Goal: Task Accomplishment & Management: Manage account settings

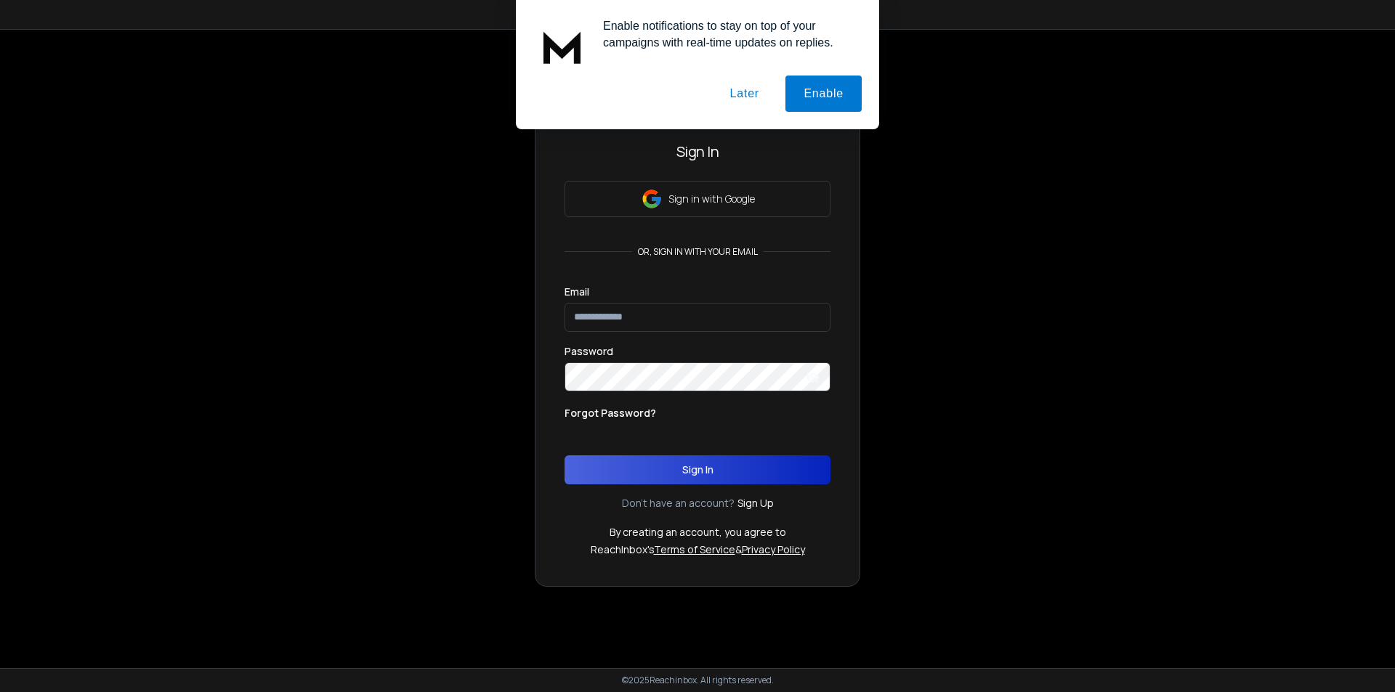
click at [670, 309] on input "email" at bounding box center [697, 317] width 266 height 29
paste input "**********"
type input "**********"
click at [819, 377] on div at bounding box center [816, 377] width 22 height 13
click at [720, 475] on button "Sign In" at bounding box center [697, 469] width 266 height 29
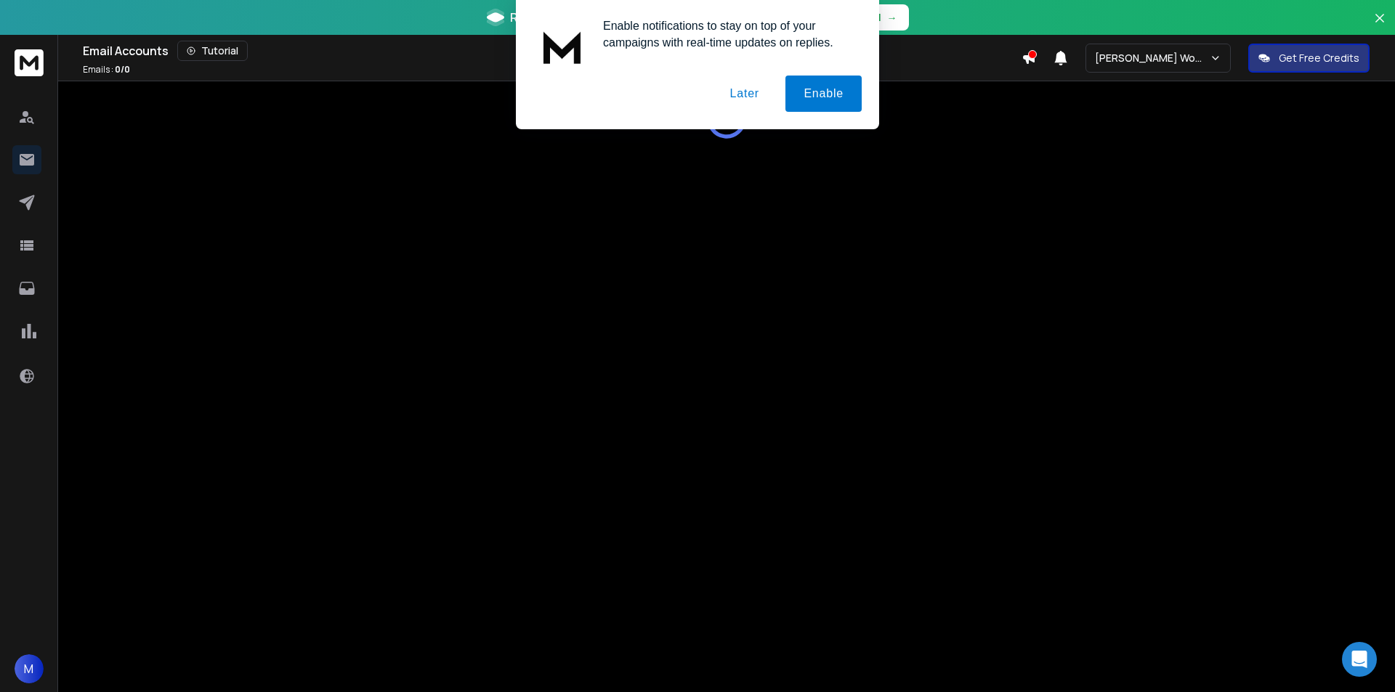
click at [749, 92] on button "Later" at bounding box center [743, 94] width 65 height 36
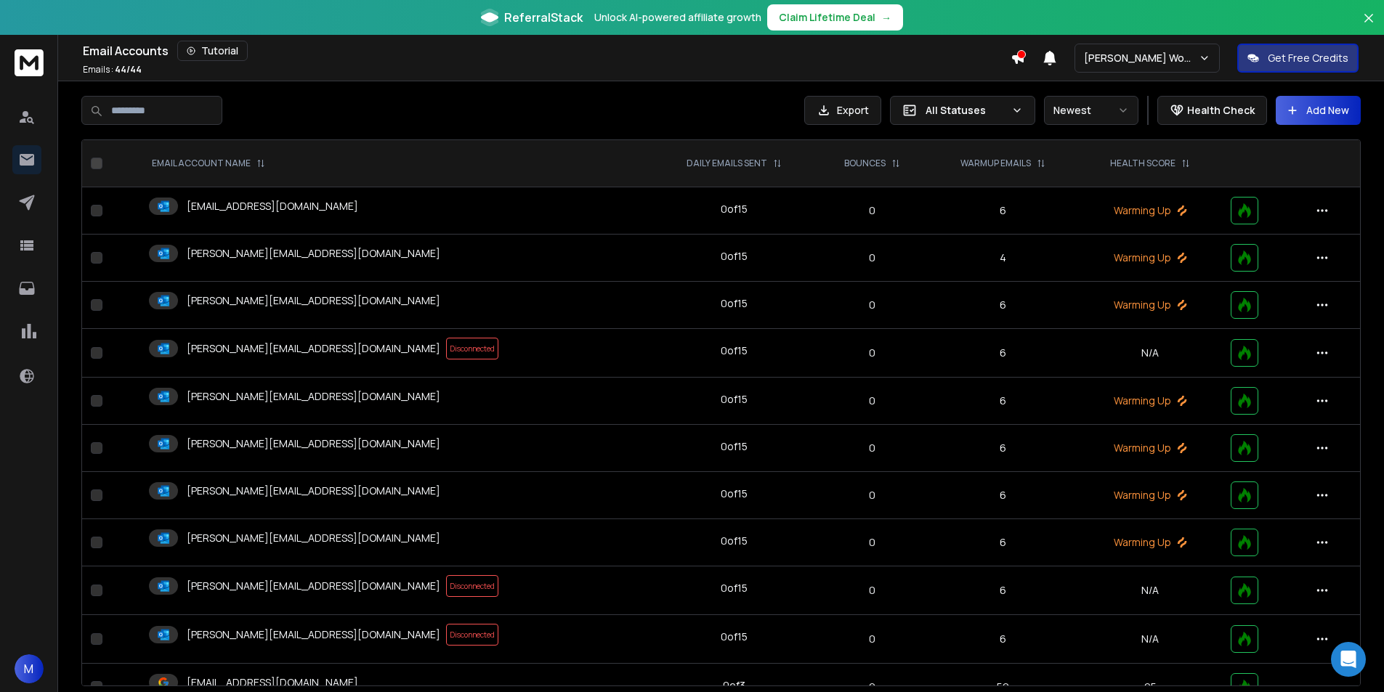
click at [966, 114] on p "All Statuses" at bounding box center [965, 110] width 80 height 15
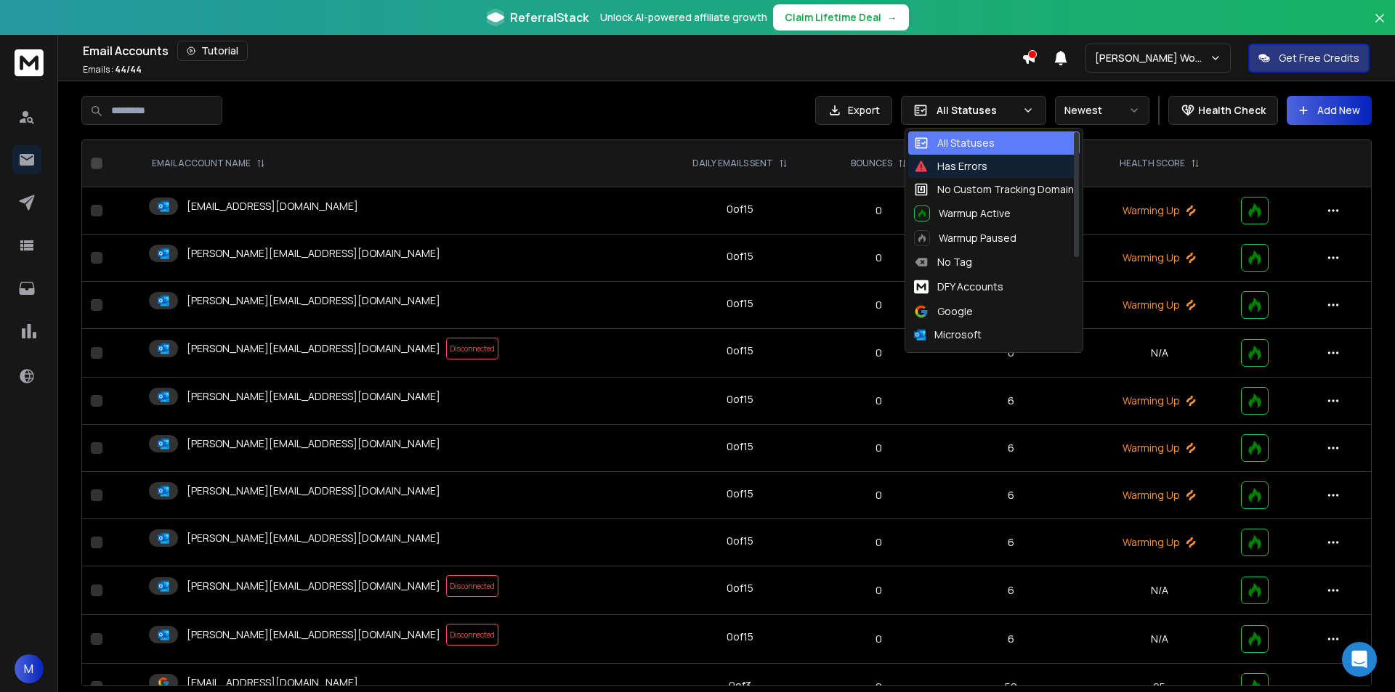
click at [971, 164] on div "Has Errors" at bounding box center [950, 166] width 73 height 15
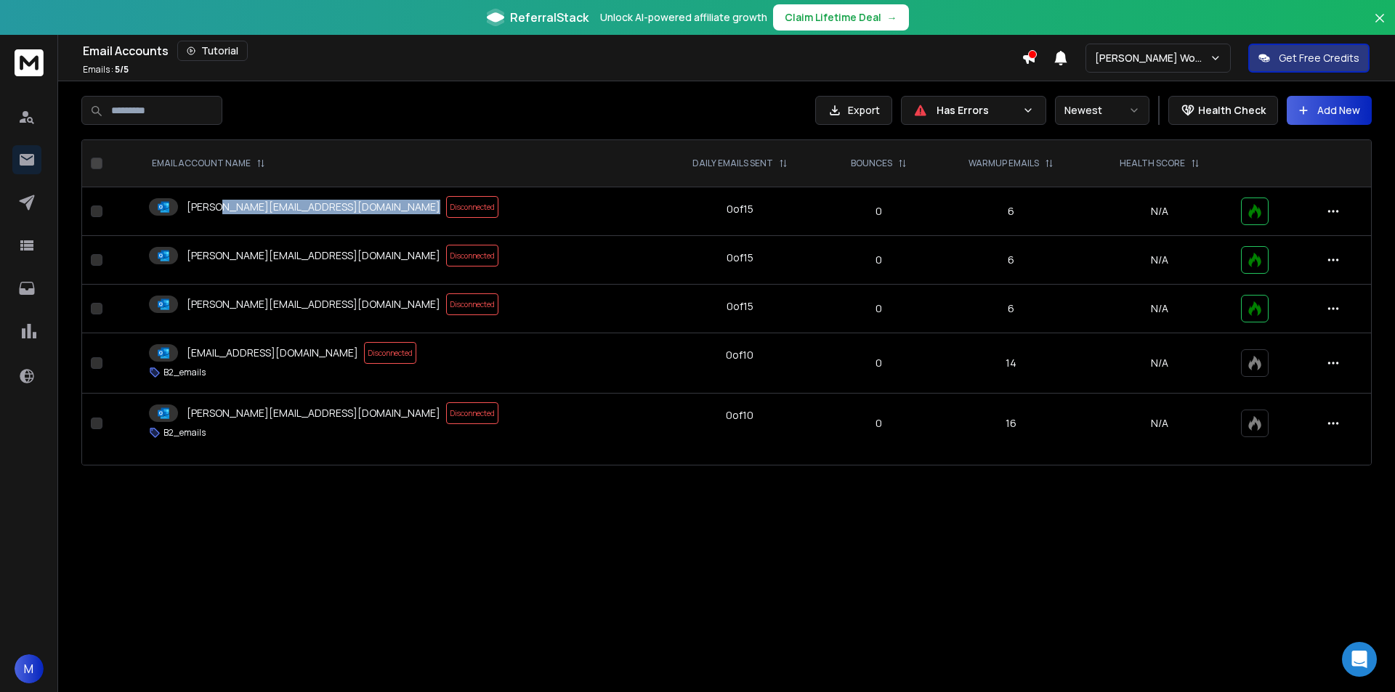
copy p "clayprospecting.com"
drag, startPoint x: 227, startPoint y: 209, endPoint x: 323, endPoint y: 234, distance: 99.7
click at [322, 234] on td "Annas@clayprospecting.com Disconnected" at bounding box center [398, 211] width 516 height 49
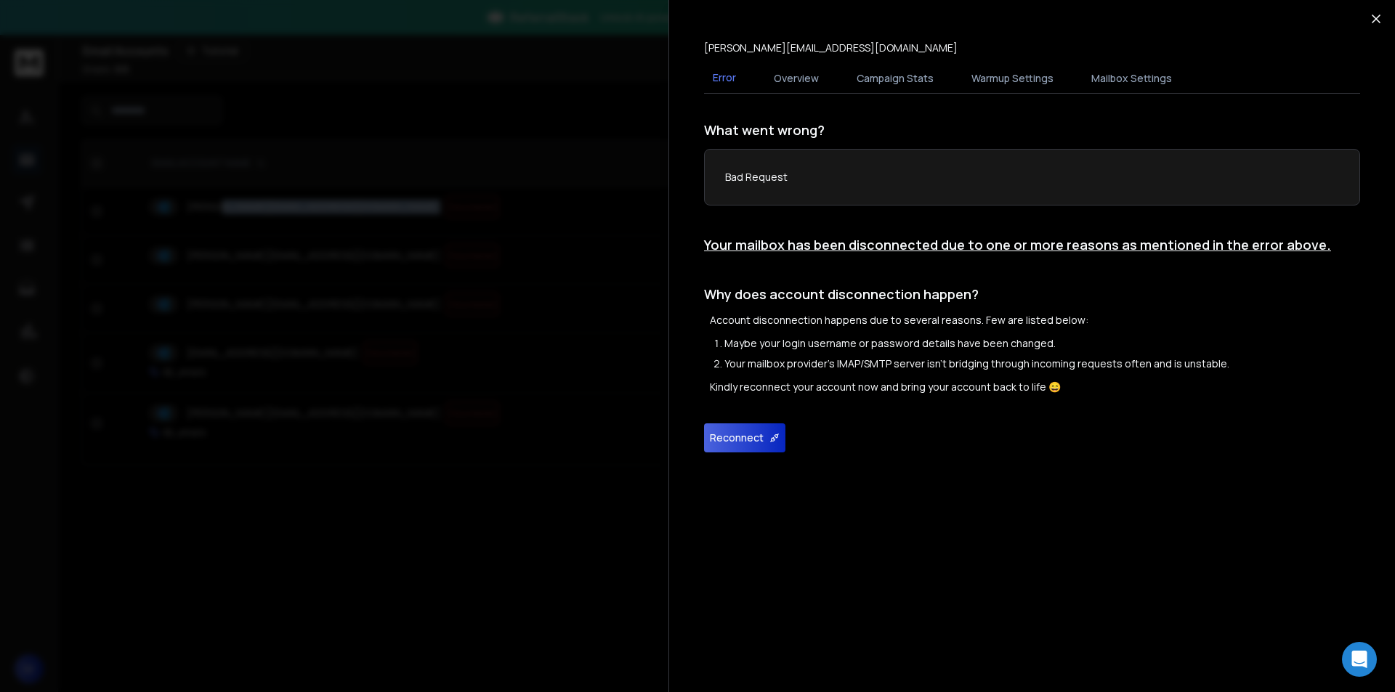
click at [1371, 25] on icon "button" at bounding box center [1375, 19] width 15 height 15
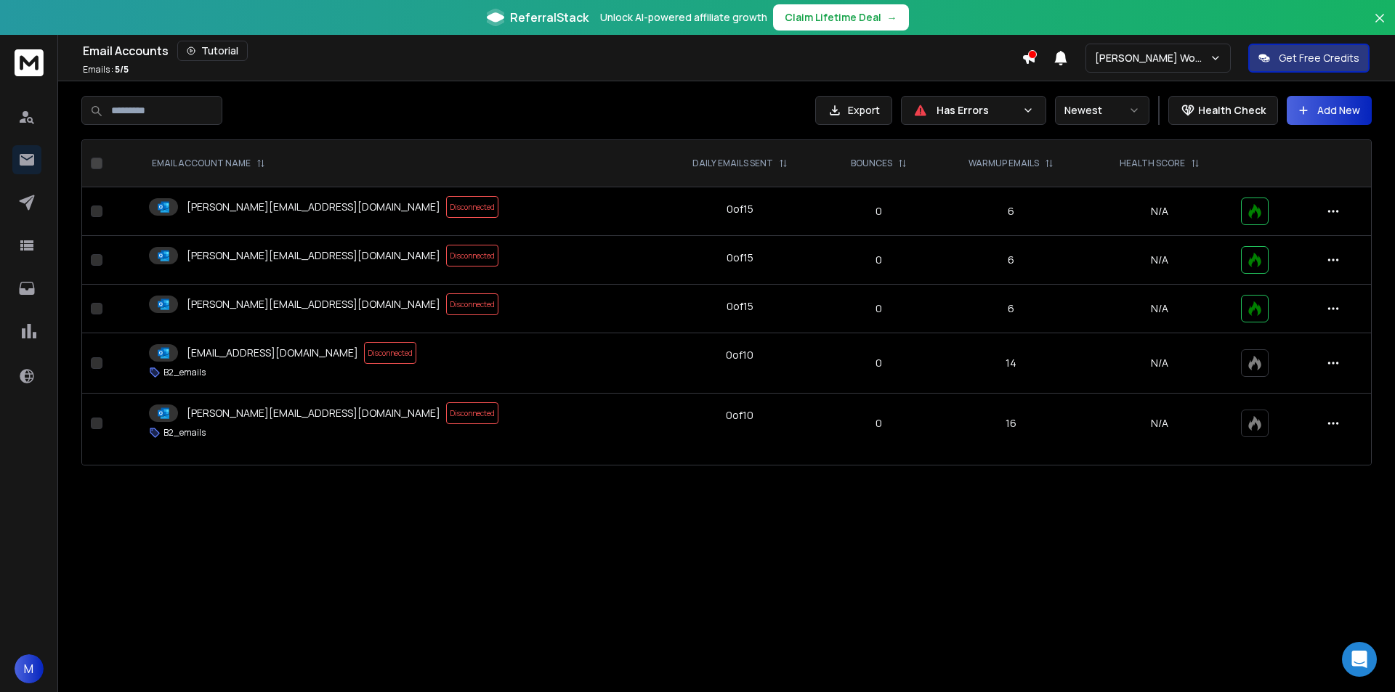
click at [460, 558] on div "ReferralStack Unlock AI-powered affiliate growth Lifetime Deals available! Clai…" at bounding box center [697, 346] width 1395 height 692
click at [244, 211] on p "Annas@clayprospecting.com" at bounding box center [313, 207] width 253 height 15
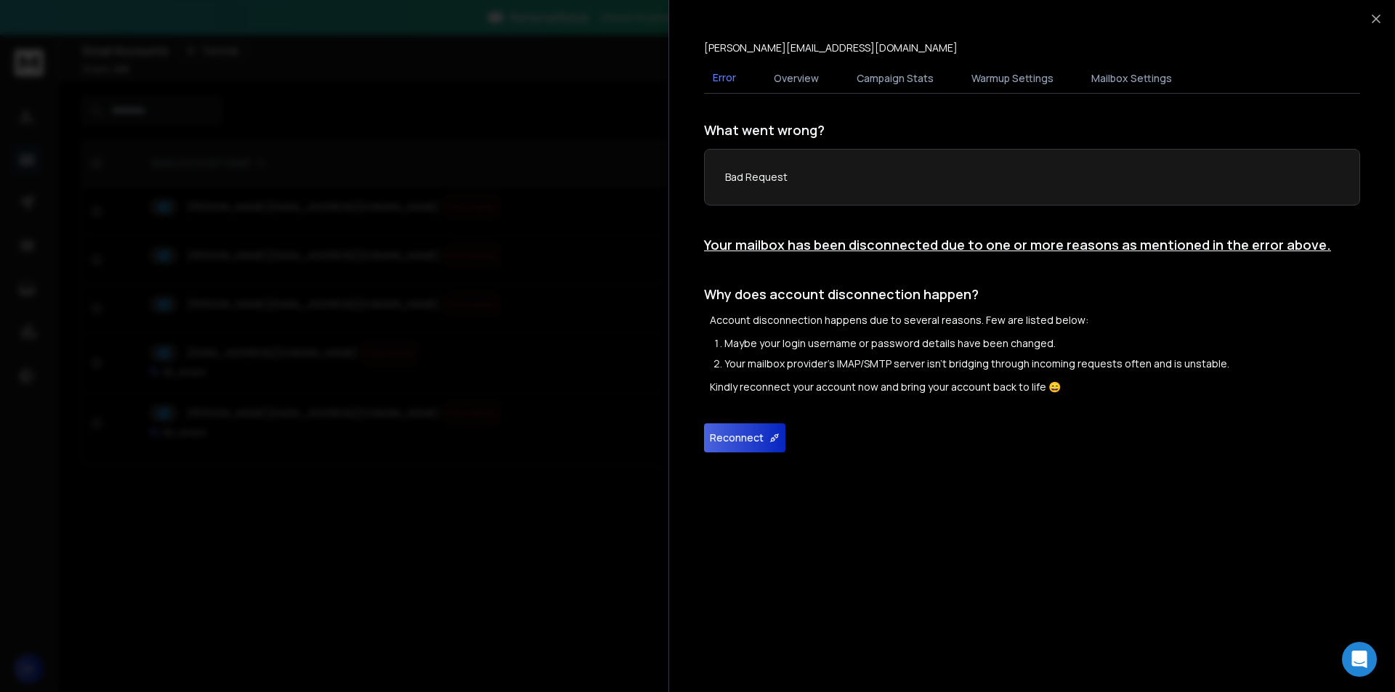
click at [742, 442] on button "Reconnect" at bounding box center [744, 437] width 81 height 29
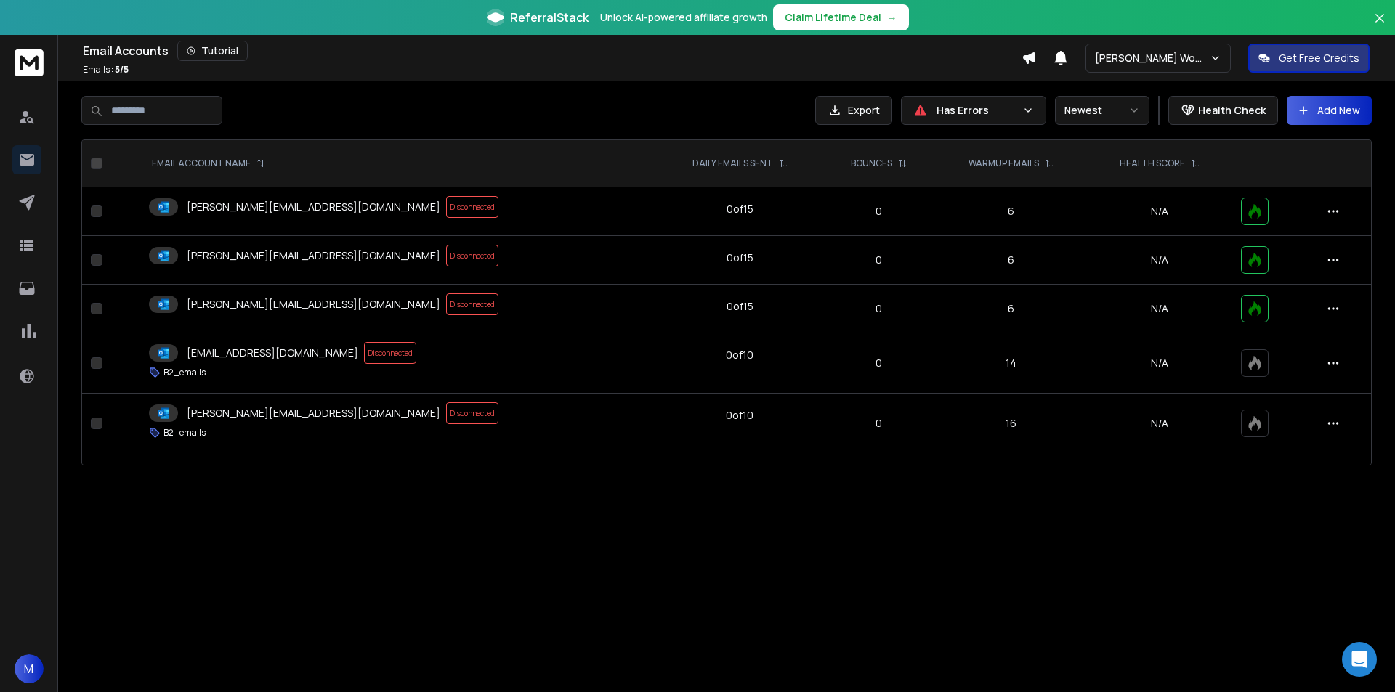
click at [233, 198] on div "[PERSON_NAME][EMAIL_ADDRESS][DOMAIN_NAME]" at bounding box center [294, 206] width 291 height 17
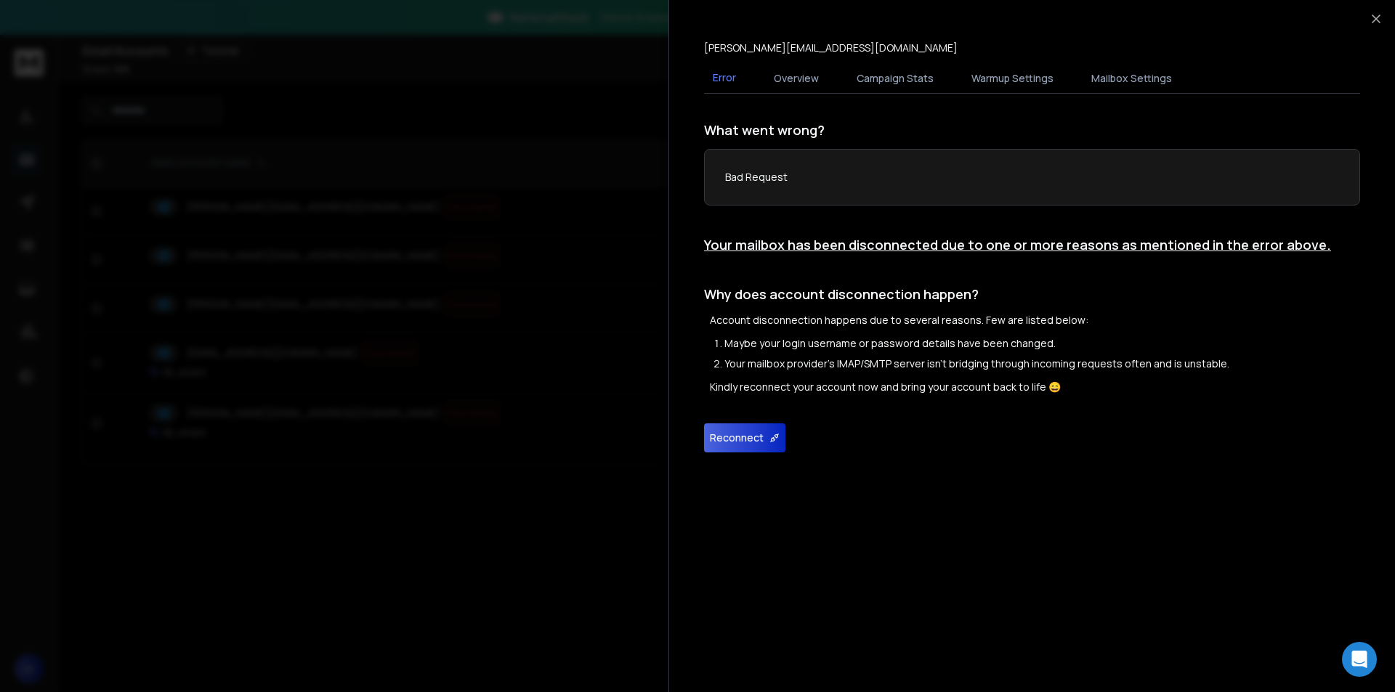
click at [742, 439] on button "Reconnect" at bounding box center [744, 437] width 81 height 29
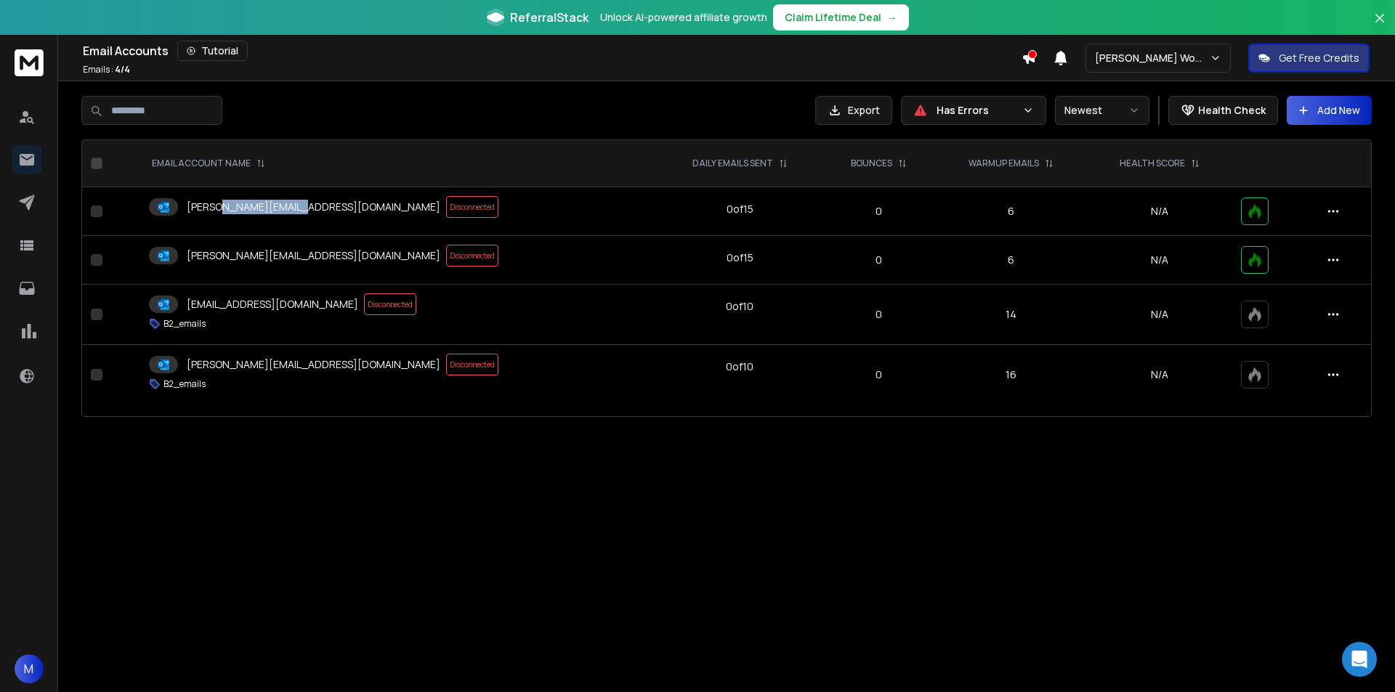
copy p "claydriven.com"
drag, startPoint x: 227, startPoint y: 210, endPoint x: 296, endPoint y: 218, distance: 69.5
click at [296, 218] on td "Annas@claydriven.com Disconnected" at bounding box center [398, 211] width 516 height 49
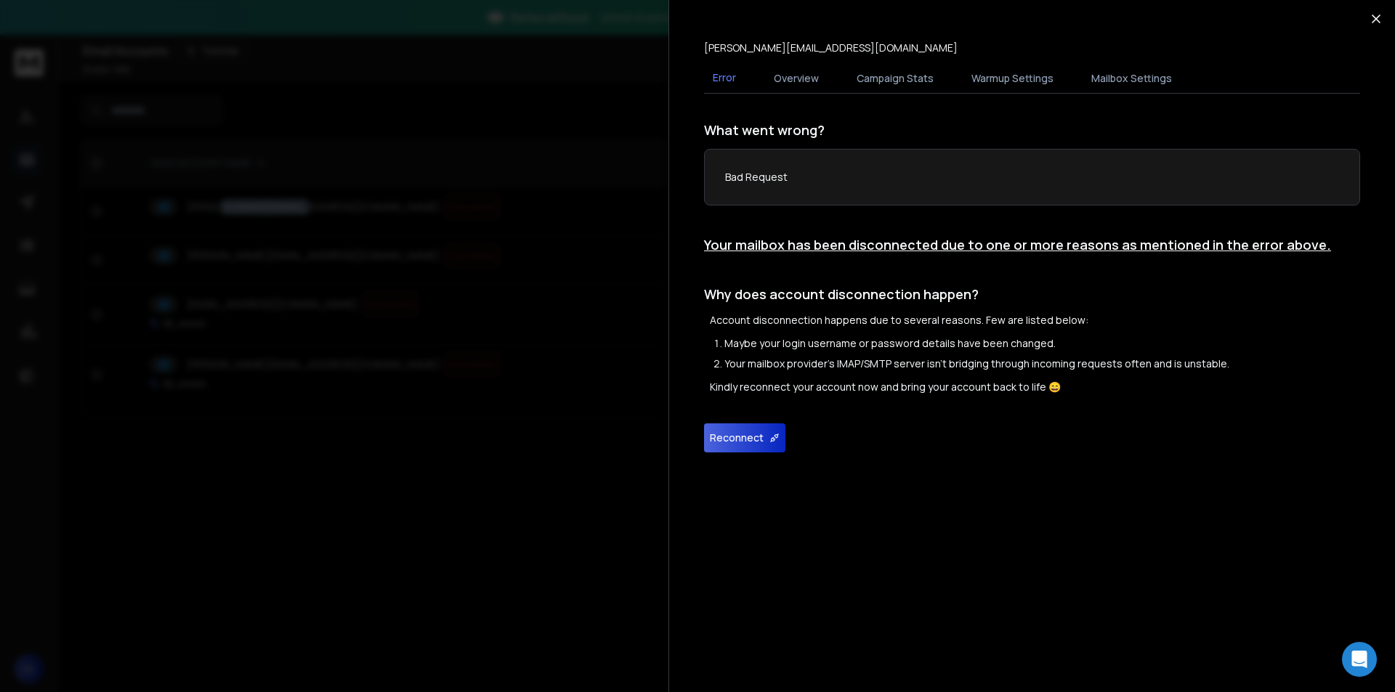
click at [1368, 19] on icon "button" at bounding box center [1375, 19] width 15 height 15
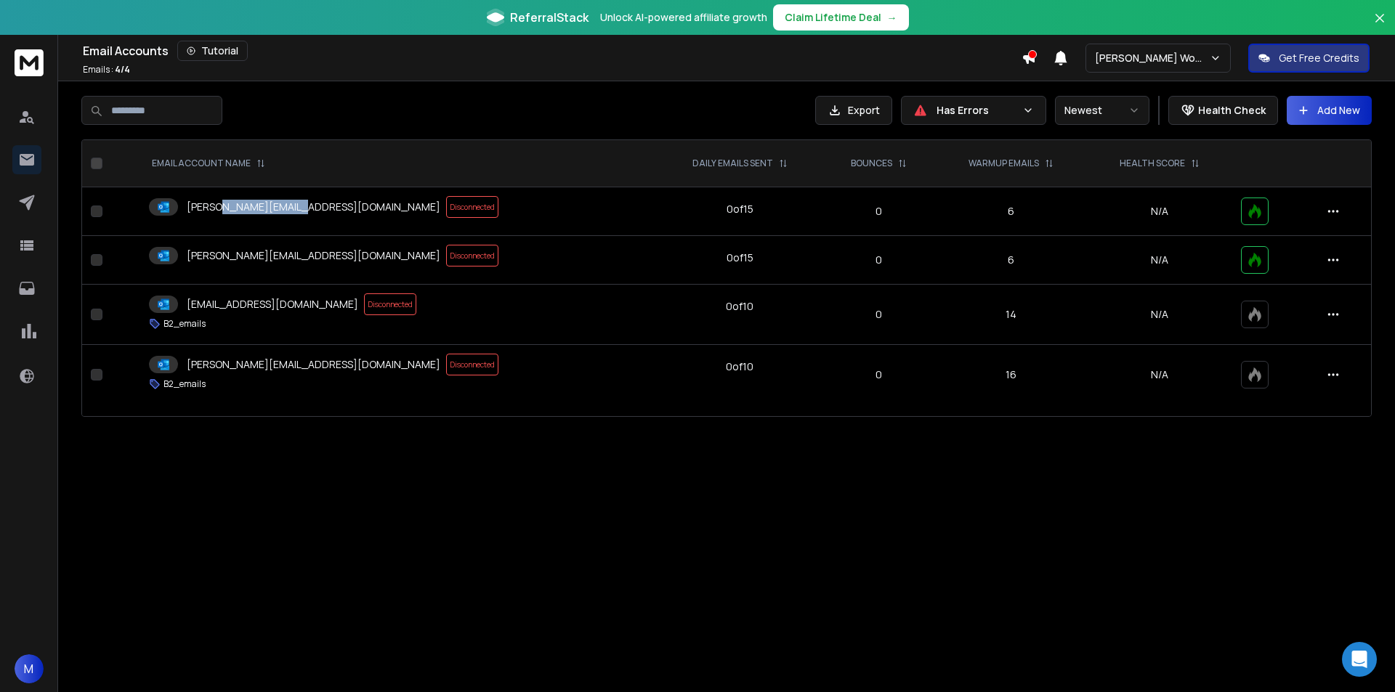
click at [1315, 115] on button "Add New" at bounding box center [1328, 110] width 85 height 29
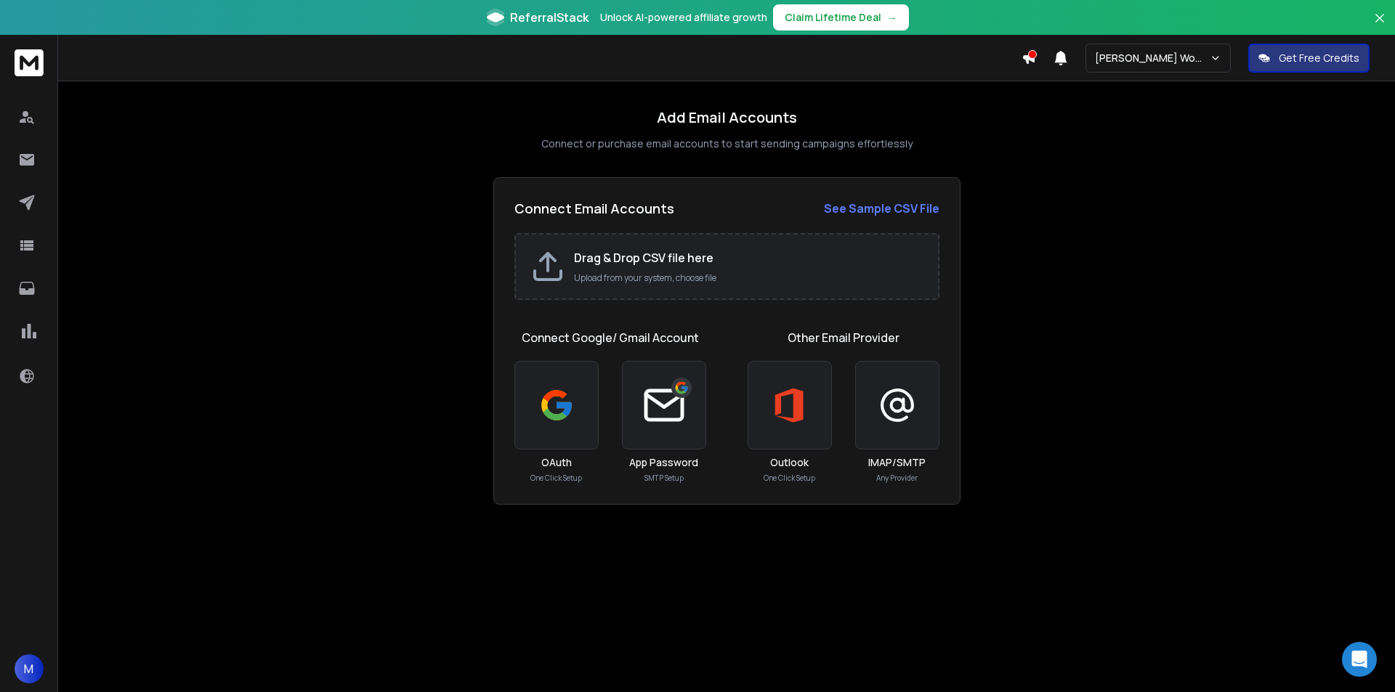
click at [790, 413] on icon at bounding box center [789, 406] width 34 height 34
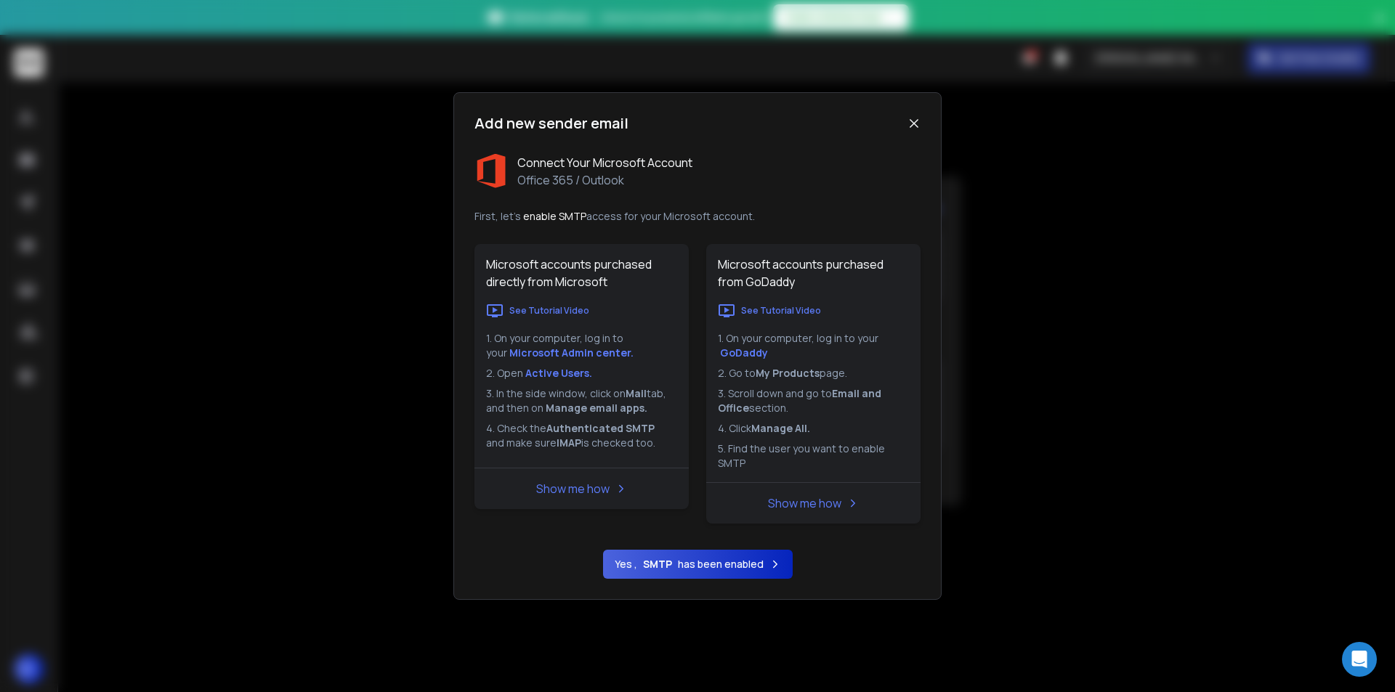
click at [649, 557] on b "SMTP" at bounding box center [657, 564] width 29 height 15
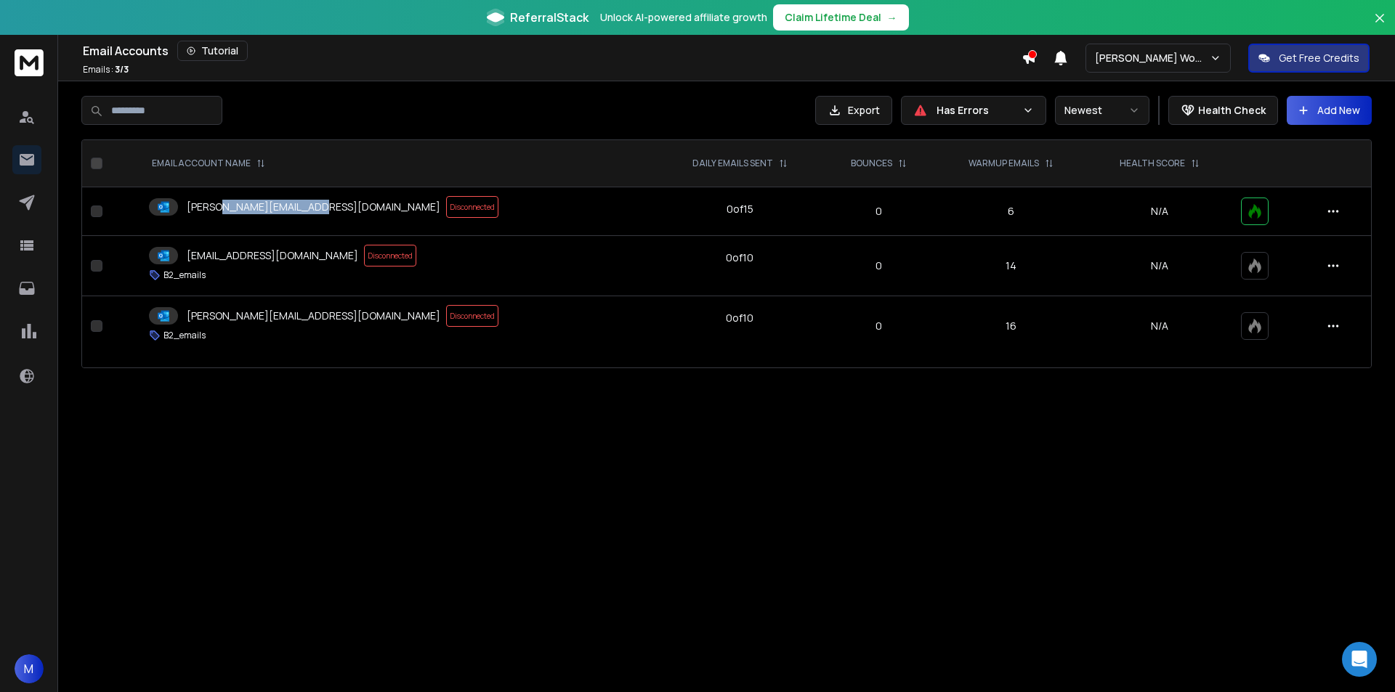
copy p "[DOMAIN_NAME]"
drag, startPoint x: 226, startPoint y: 212, endPoint x: 316, endPoint y: 222, distance: 90.6
click at [316, 222] on td "[PERSON_NAME][EMAIL_ADDRESS][DOMAIN_NAME] Disconnected" at bounding box center [398, 211] width 516 height 49
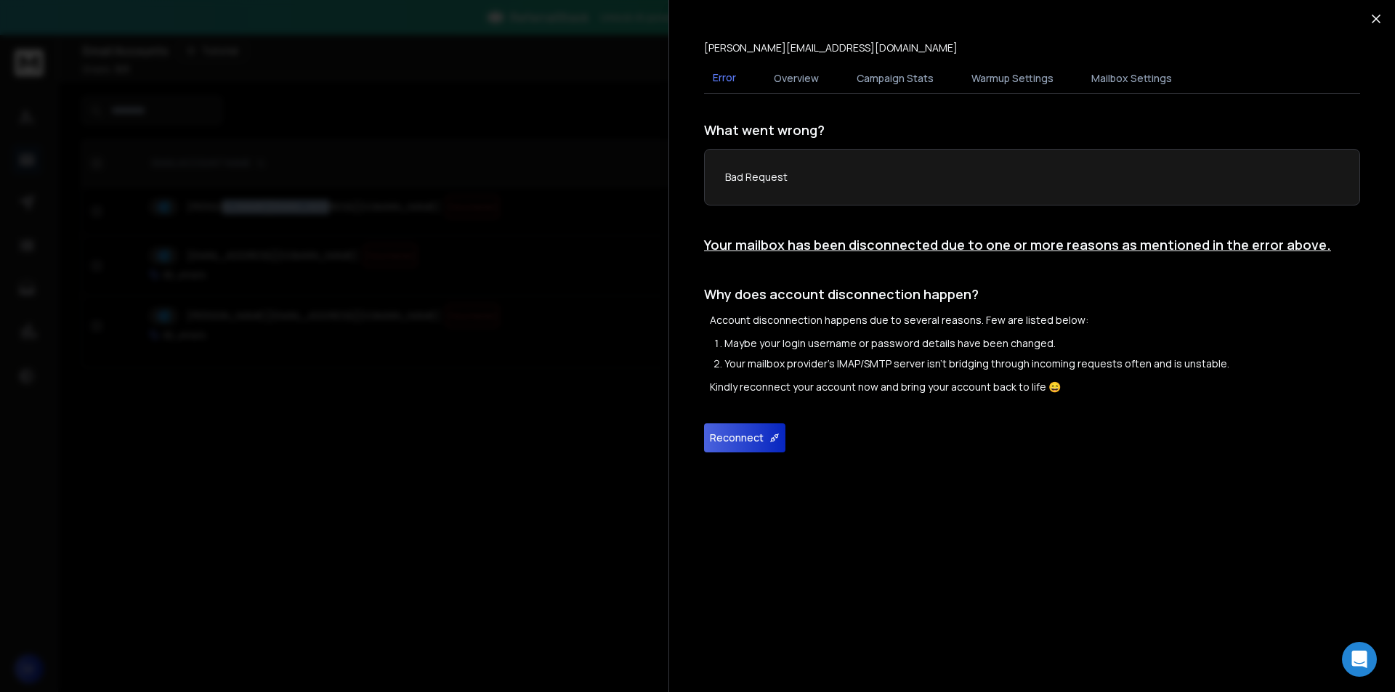
click at [1370, 18] on icon "button" at bounding box center [1375, 19] width 15 height 15
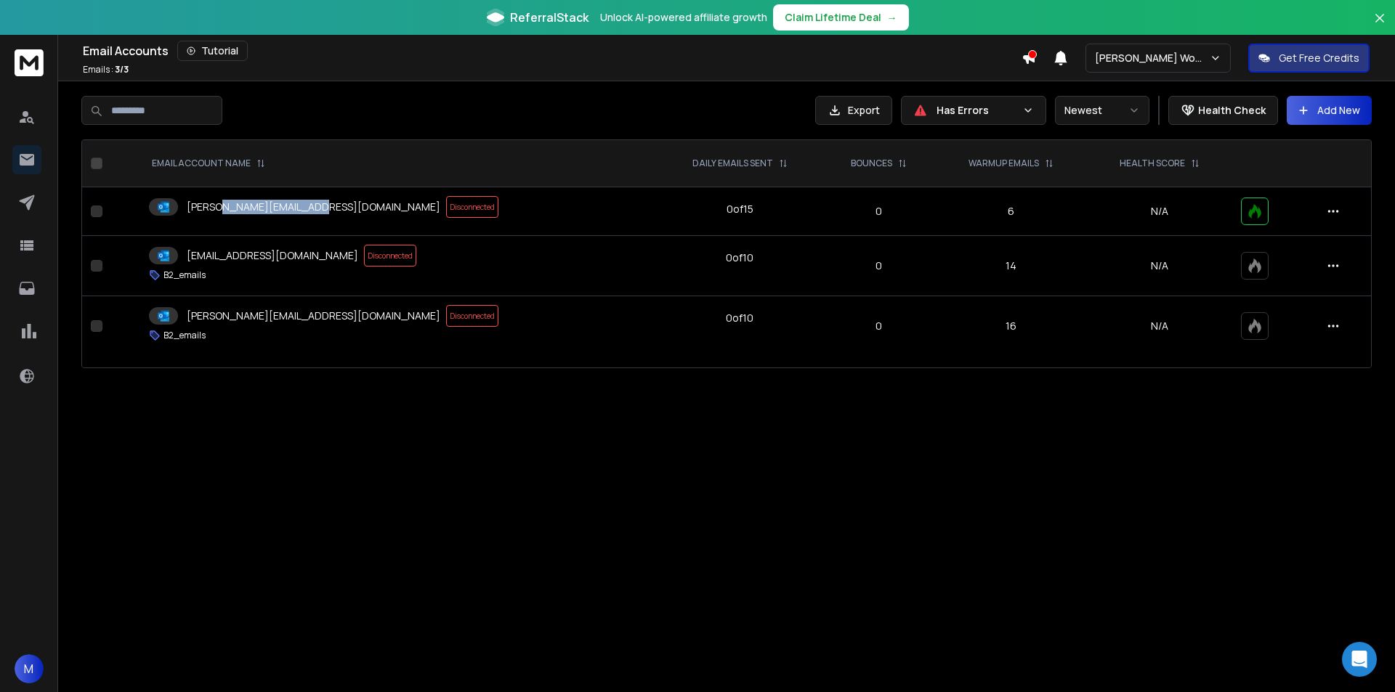
click at [1320, 114] on button "Add New" at bounding box center [1328, 110] width 85 height 29
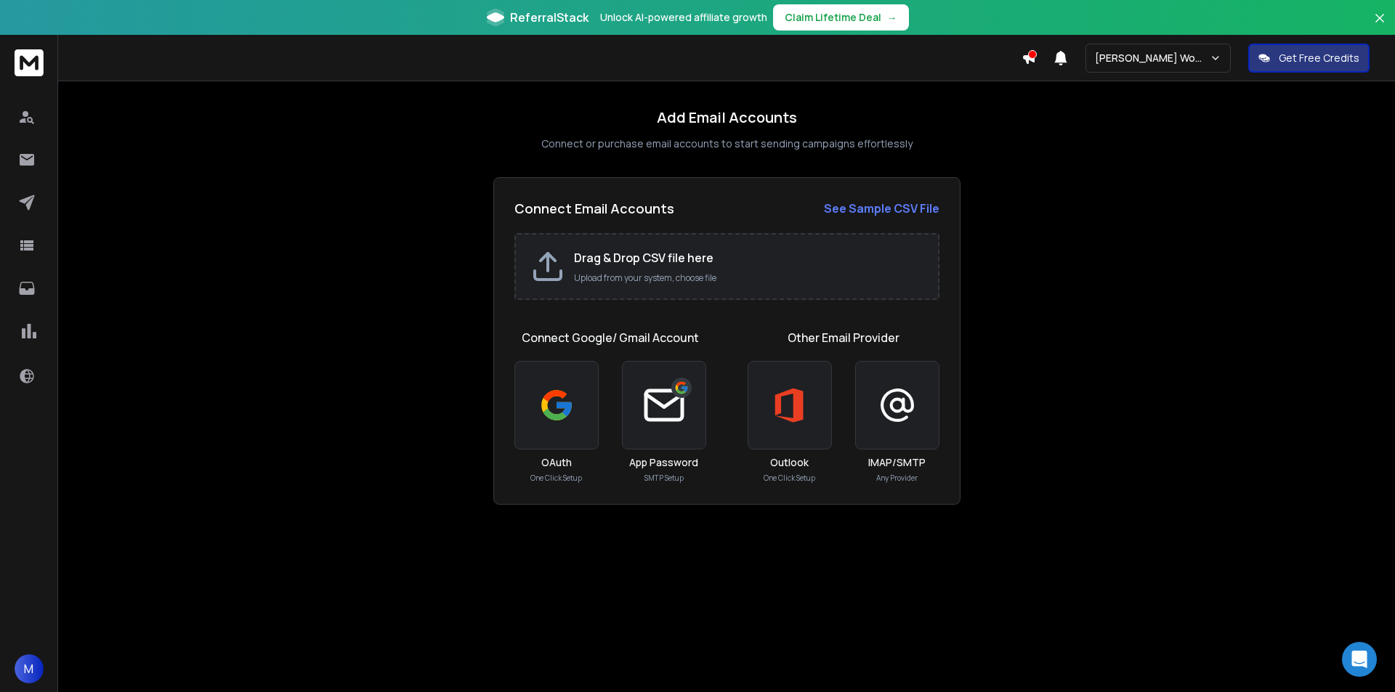
click at [776, 409] on icon at bounding box center [788, 405] width 28 height 34
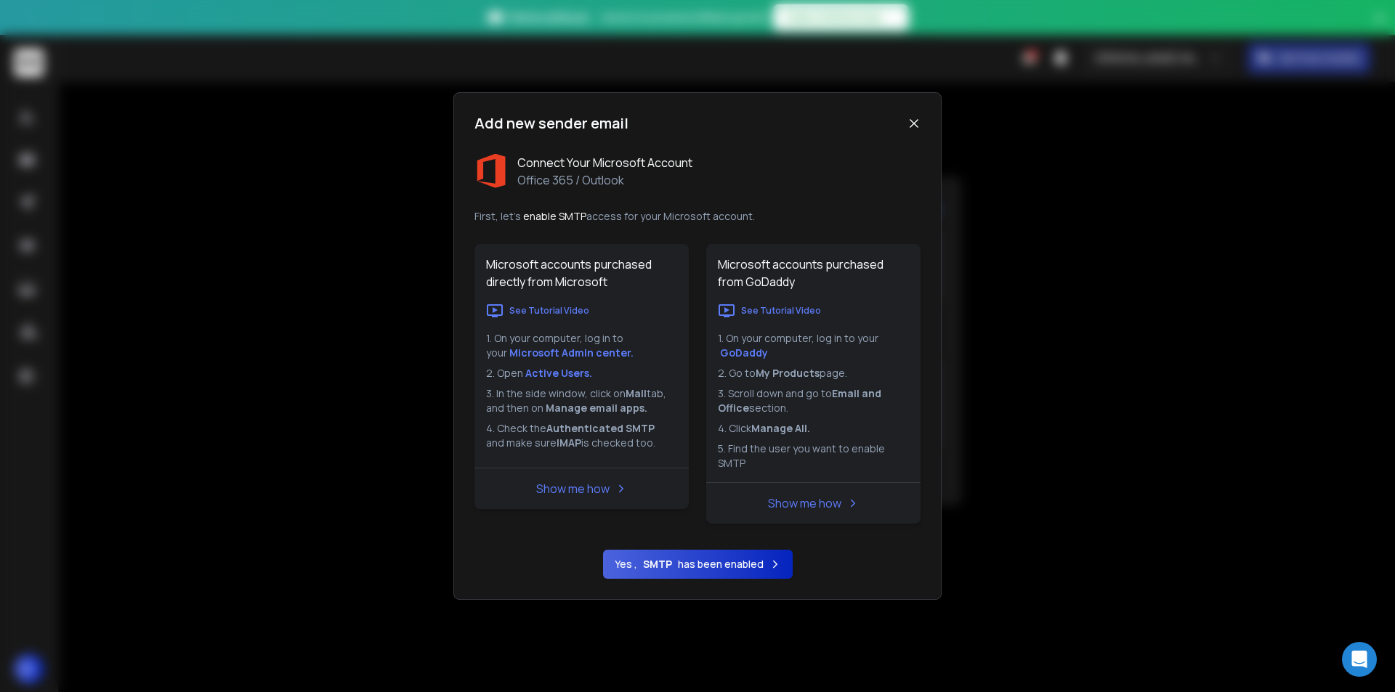
click at [737, 561] on button "Yes , SMTP has been enabled" at bounding box center [698, 564] width 190 height 29
click at [693, 558] on button "Yes , SMTP has been enabled" at bounding box center [698, 564] width 190 height 29
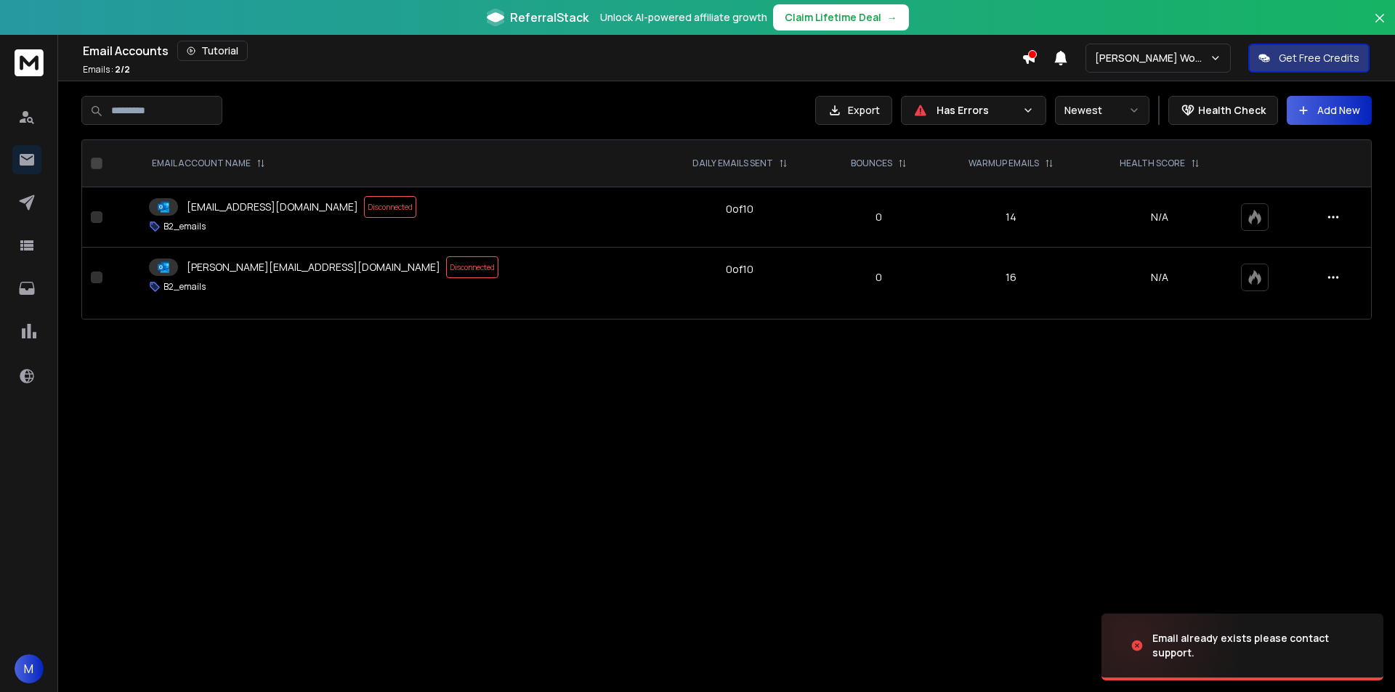
click at [97, 217] on button "button" at bounding box center [97, 217] width 12 height 12
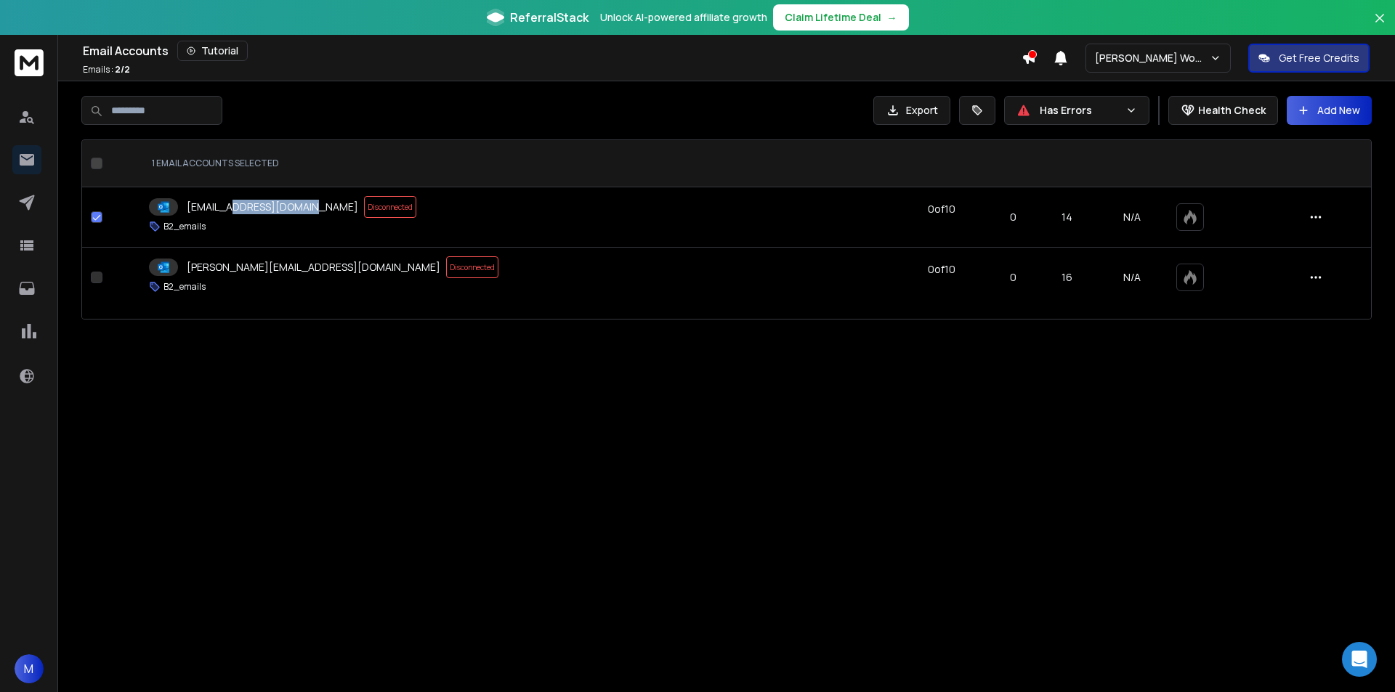
drag, startPoint x: 234, startPoint y: 211, endPoint x: 309, endPoint y: 210, distance: 74.8
click at [308, 209] on p "[EMAIL_ADDRESS][DOMAIN_NAME]" at bounding box center [272, 207] width 171 height 15
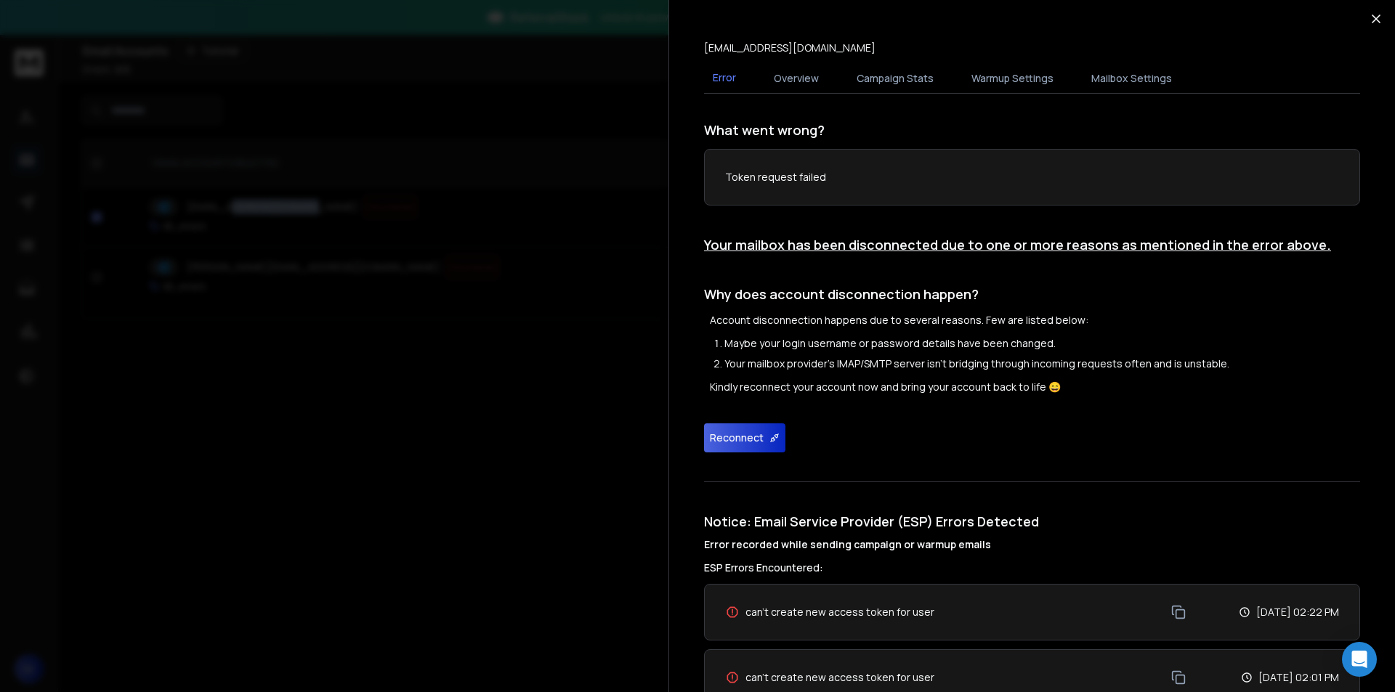
click at [1368, 19] on icon "button" at bounding box center [1375, 19] width 15 height 15
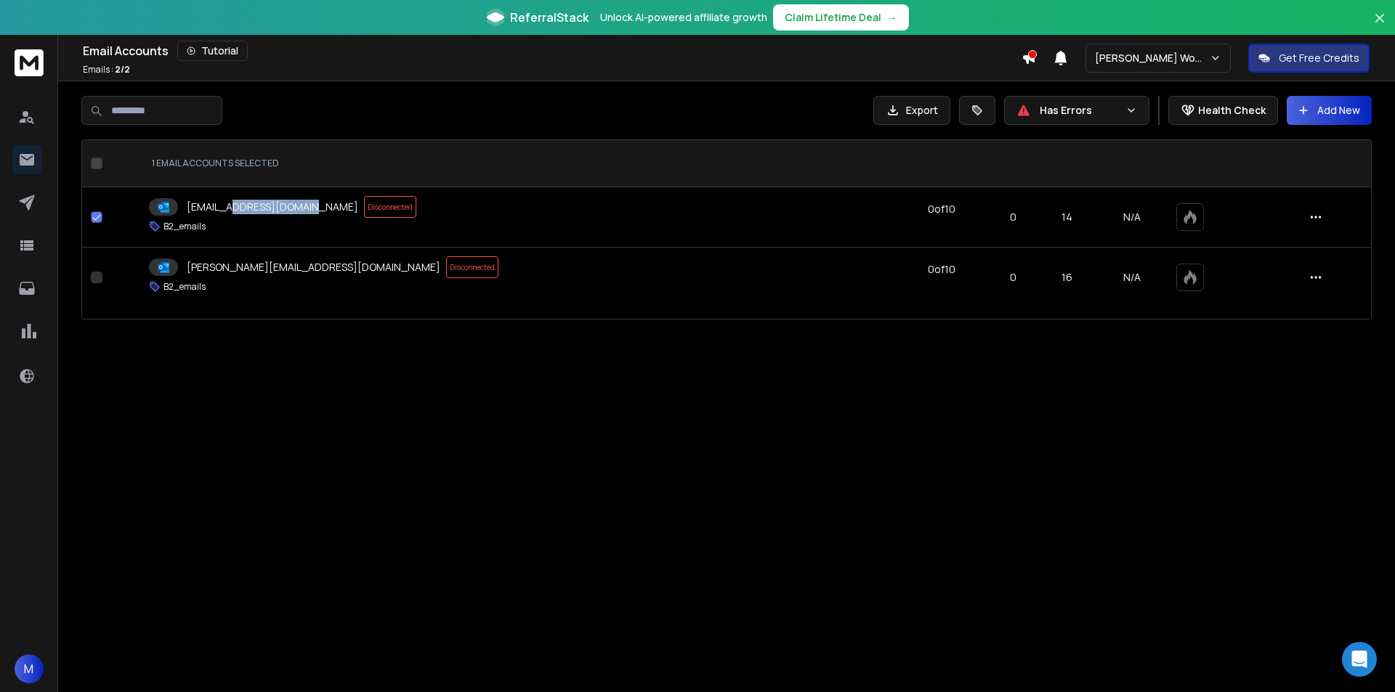
copy p "upleadspro.com"
click at [459, 453] on div "ReferralStack Unlock AI-powered affiliate growth Lifetime Deals available! Clai…" at bounding box center [697, 346] width 1395 height 692
drag, startPoint x: 223, startPoint y: 271, endPoint x: 305, endPoint y: 269, distance: 82.1
click at [305, 269] on div "annas@upleadspro.com Disconnected" at bounding box center [517, 267] width 737 height 22
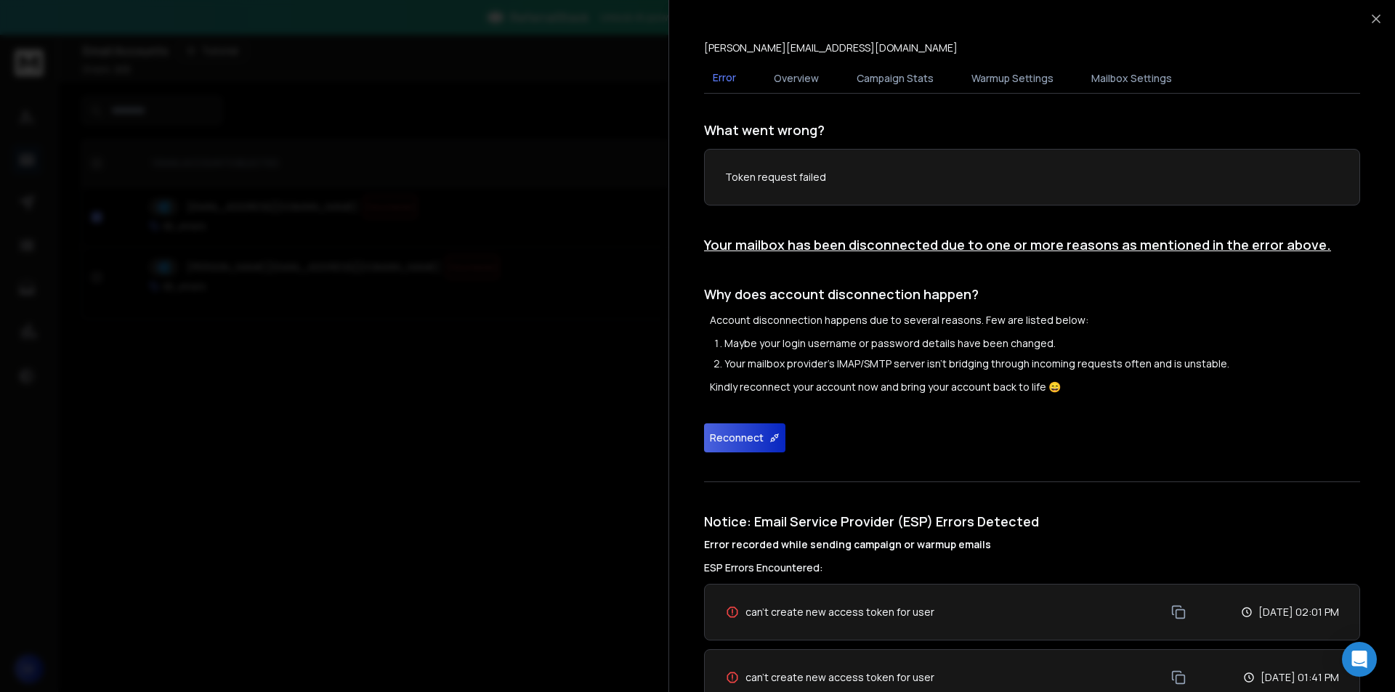
click at [1381, 19] on div "Multi Select Table Sheet annas@upleadspro.com Error Overview Campaign Stats War…" at bounding box center [1031, 346] width 726 height 692
click at [1375, 22] on icon "button" at bounding box center [1375, 18] width 7 height 7
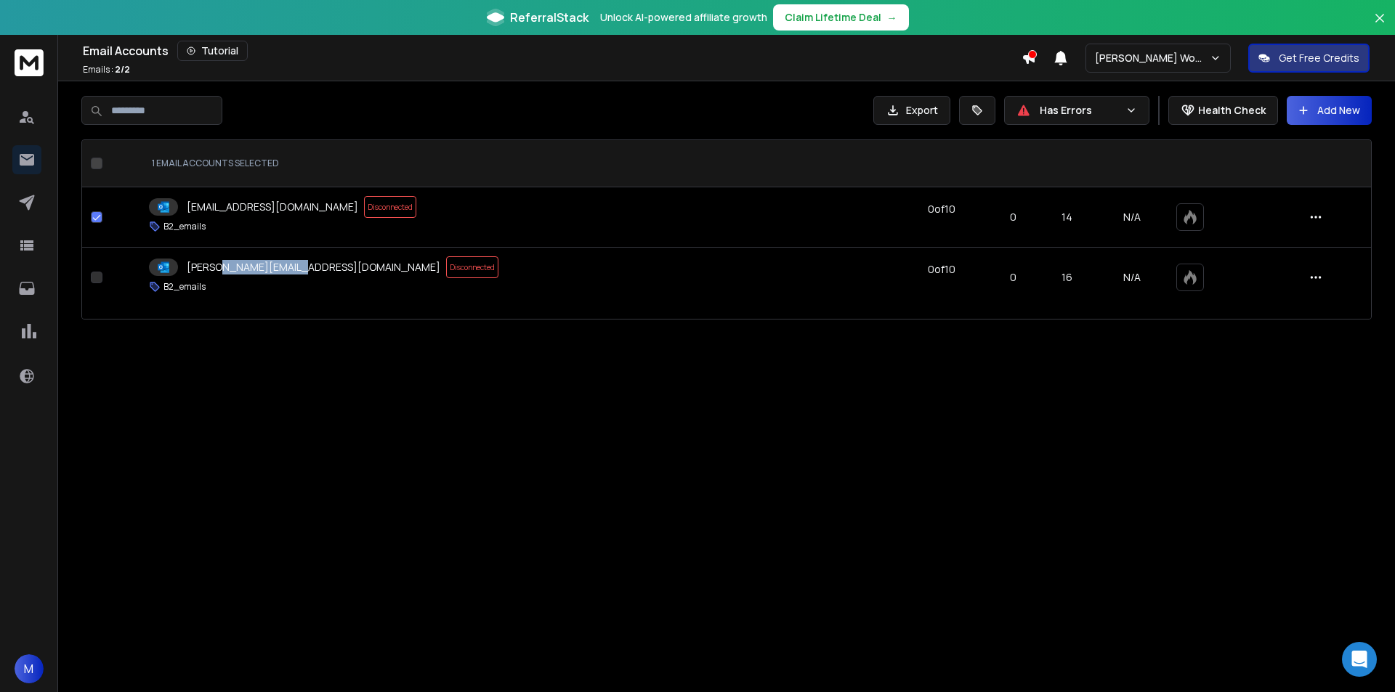
copy p "upleadspro.com"
drag, startPoint x: 224, startPoint y: 269, endPoint x: 301, endPoint y: 277, distance: 76.8
click at [301, 277] on div "annas@upleadspro.com Disconnected" at bounding box center [517, 267] width 737 height 22
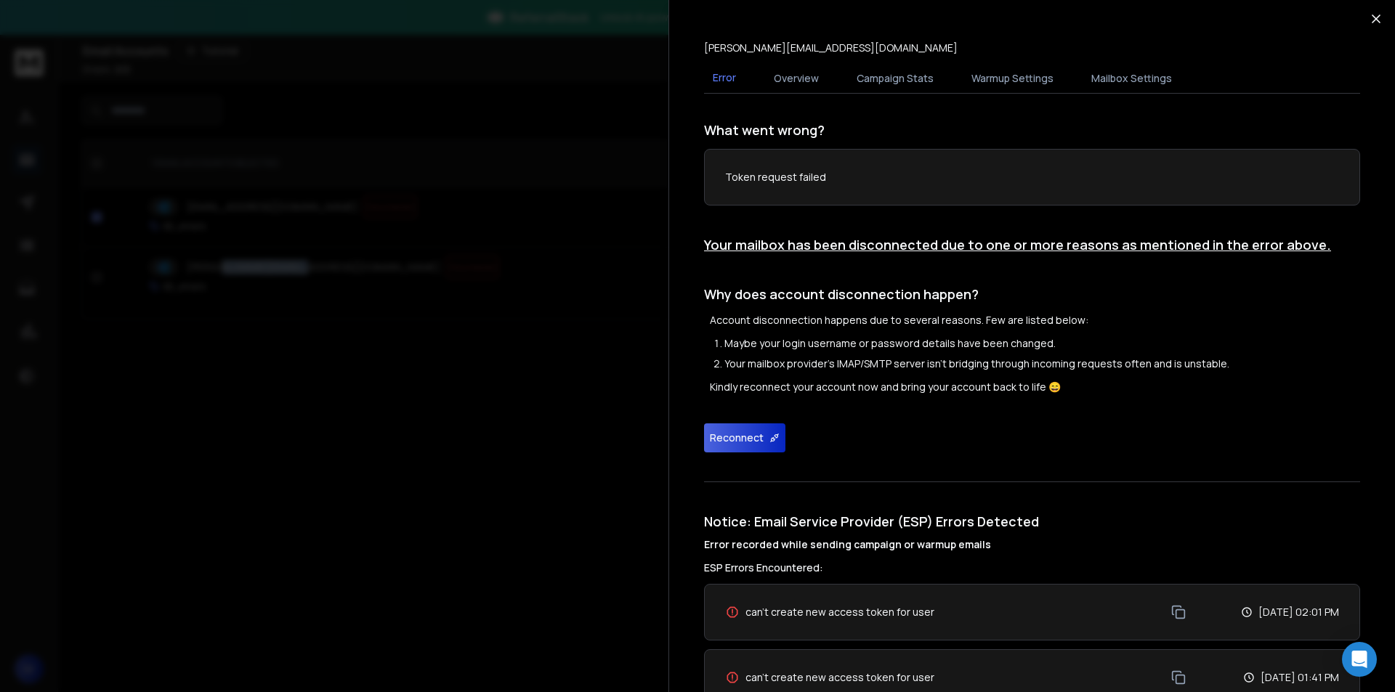
click at [1374, 18] on icon "button" at bounding box center [1375, 19] width 15 height 15
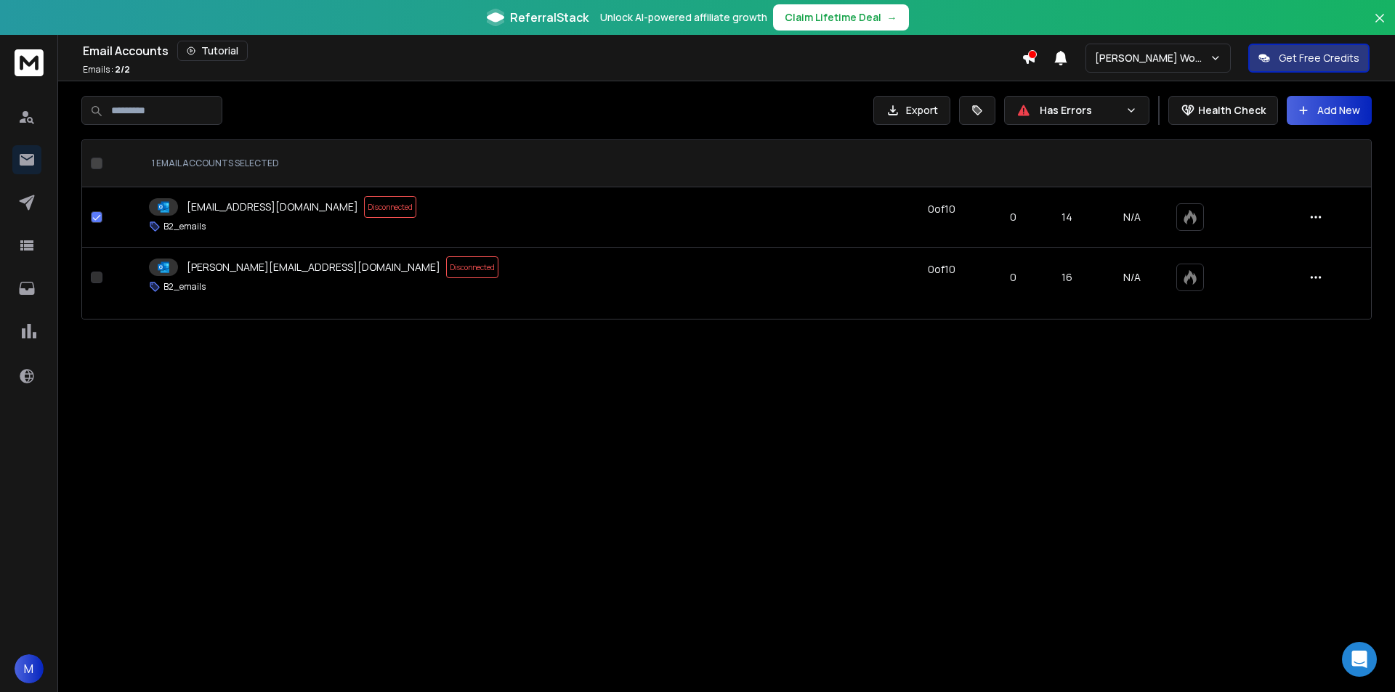
click at [239, 397] on div "ReferralStack Unlock AI-powered affiliate growth Lifetime Deals available! Clai…" at bounding box center [697, 346] width 1395 height 692
copy p "[PERSON_NAME][EMAIL_ADDRESS][DOMAIN_NAME]"
drag, startPoint x: 186, startPoint y: 270, endPoint x: 300, endPoint y: 276, distance: 114.2
click at [300, 276] on div "annas@upleadspro.com Disconnected" at bounding box center [517, 267] width 737 height 22
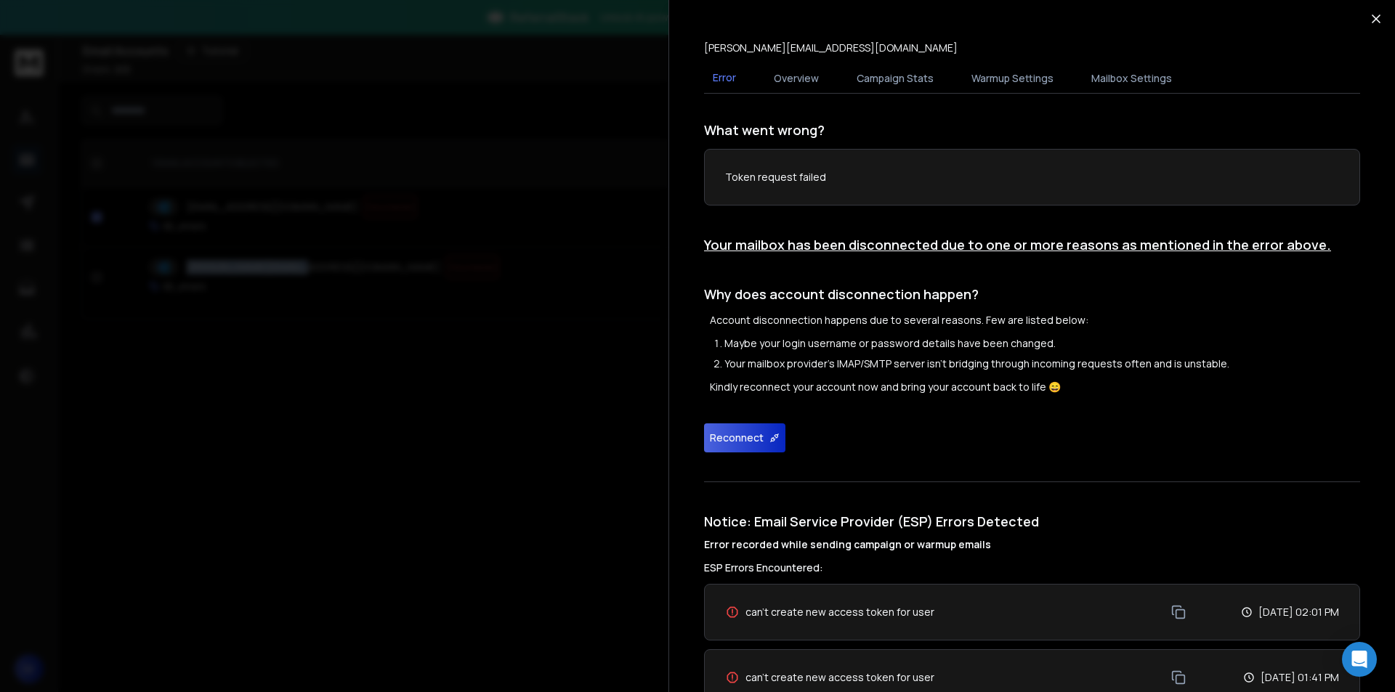
click at [1370, 23] on icon "button" at bounding box center [1375, 19] width 15 height 15
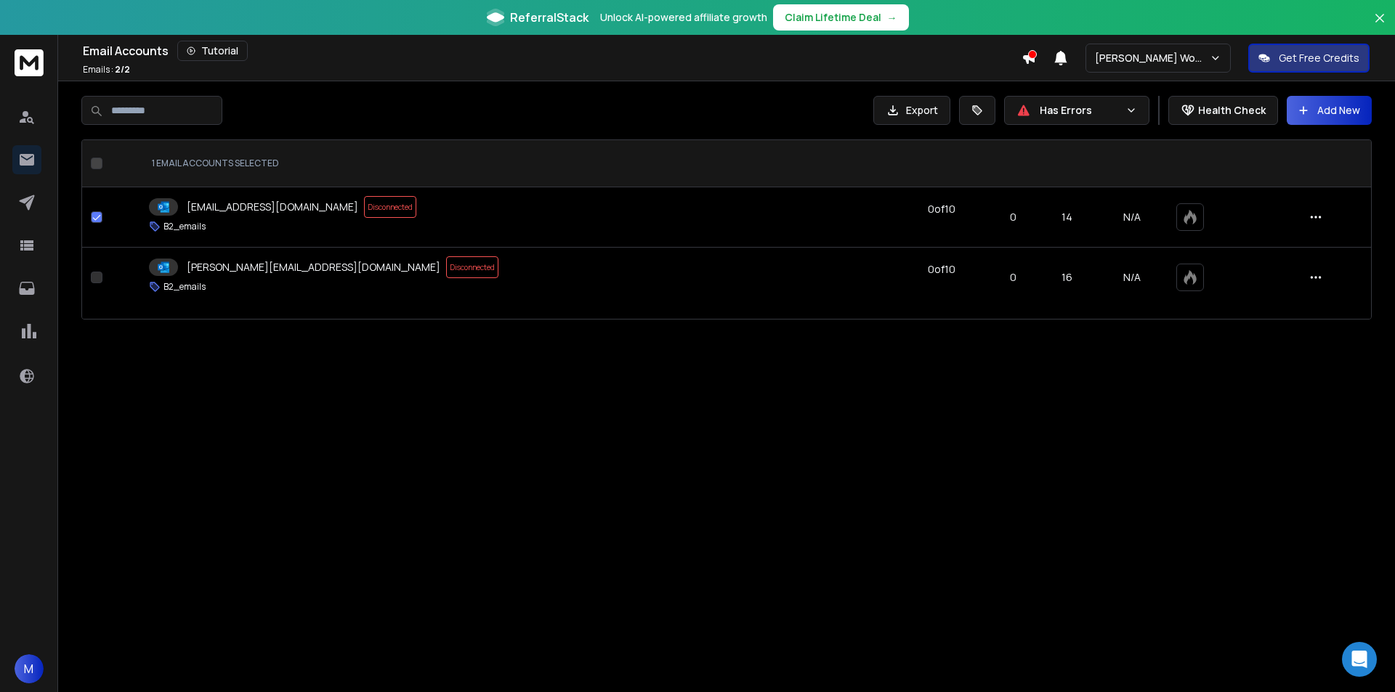
drag, startPoint x: 405, startPoint y: 429, endPoint x: 414, endPoint y: 429, distance: 9.4
click at [405, 429] on div "ReferralStack Unlock AI-powered affiliate growth Lifetime Deals available! Clai…" at bounding box center [697, 346] width 1395 height 692
click at [100, 277] on button "button" at bounding box center [97, 278] width 12 height 12
click at [1093, 120] on button "Actions" at bounding box center [1076, 110] width 145 height 29
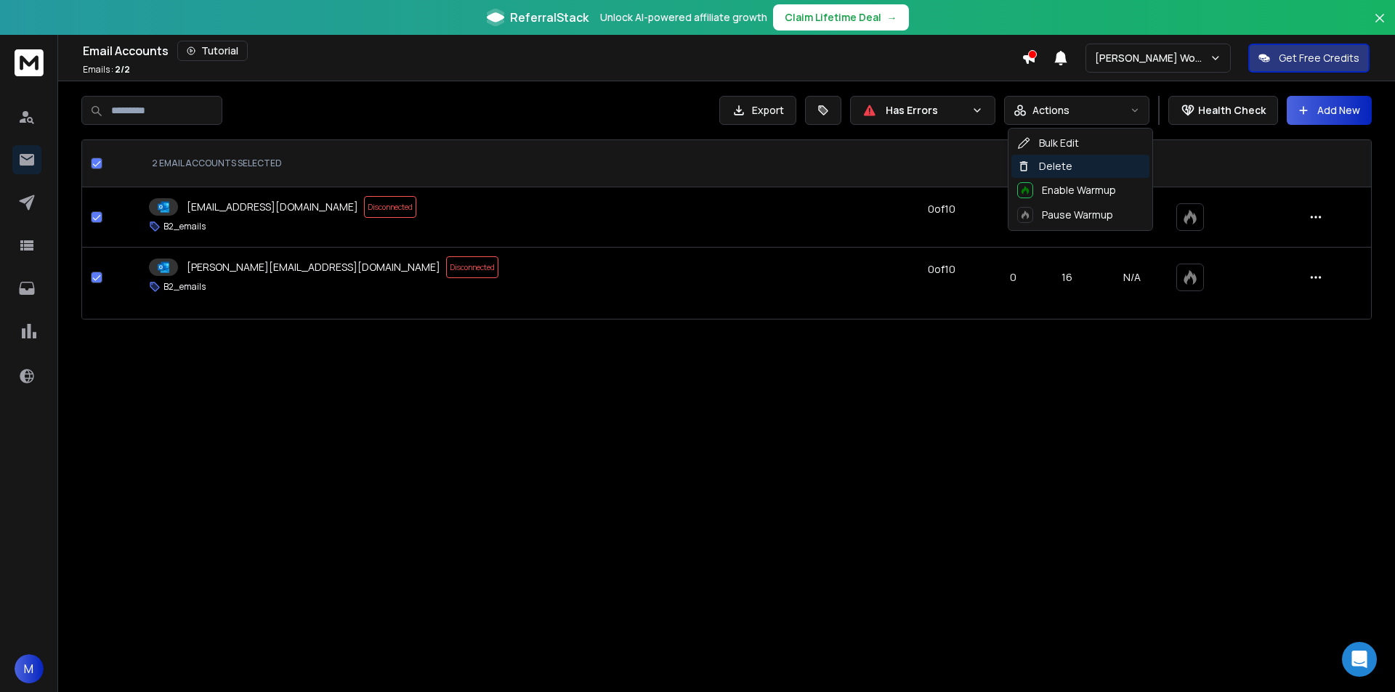
click at [1087, 160] on div "Delete" at bounding box center [1080, 166] width 138 height 23
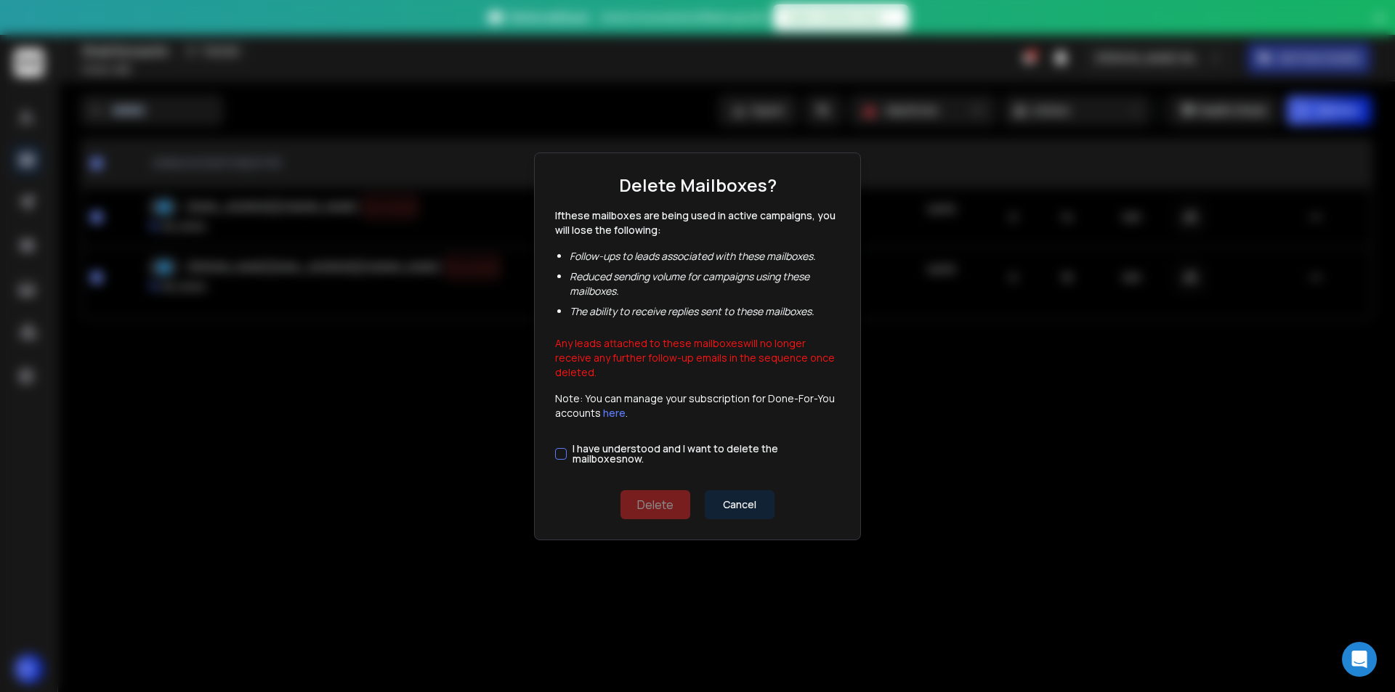
click at [559, 448] on button "I have understood and I want to delete the mailbox es now." at bounding box center [561, 454] width 12 height 12
drag, startPoint x: 641, startPoint y: 495, endPoint x: 625, endPoint y: 500, distance: 16.6
click at [638, 497] on button "Delete" at bounding box center [655, 504] width 70 height 29
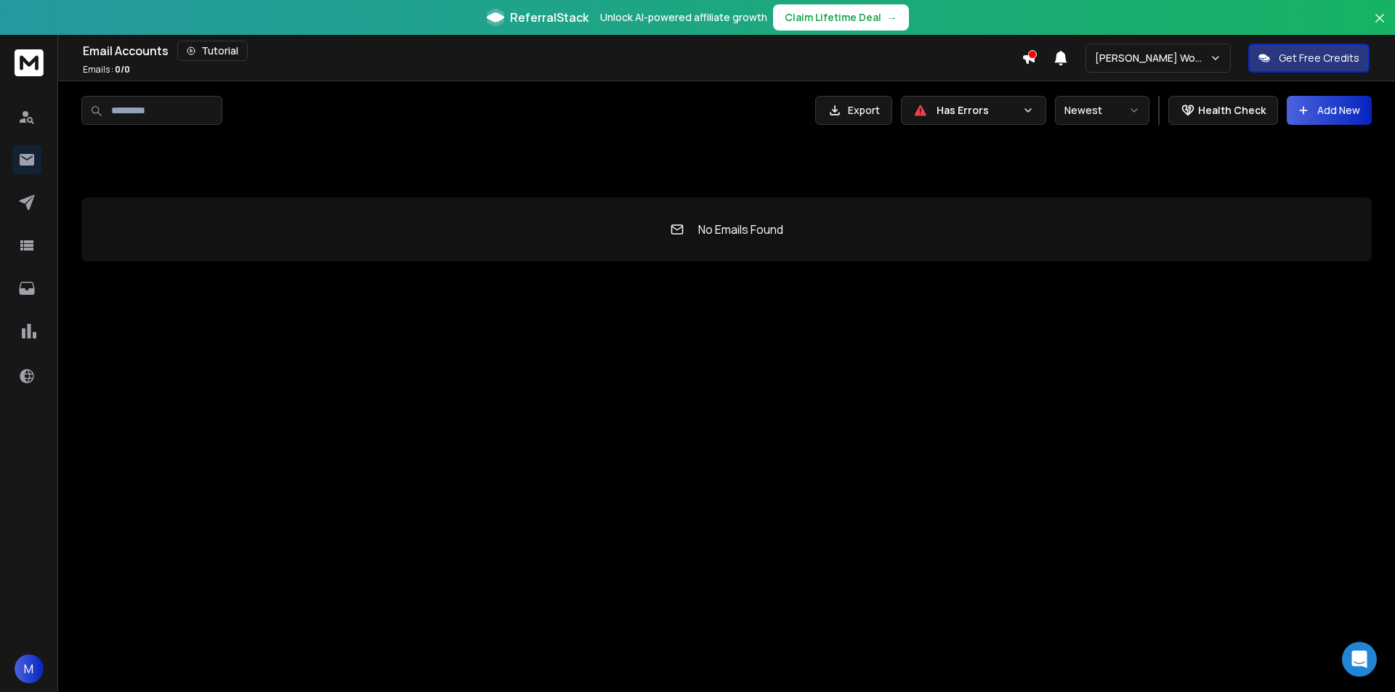
click at [977, 110] on p "Has Errors" at bounding box center [976, 110] width 80 height 15
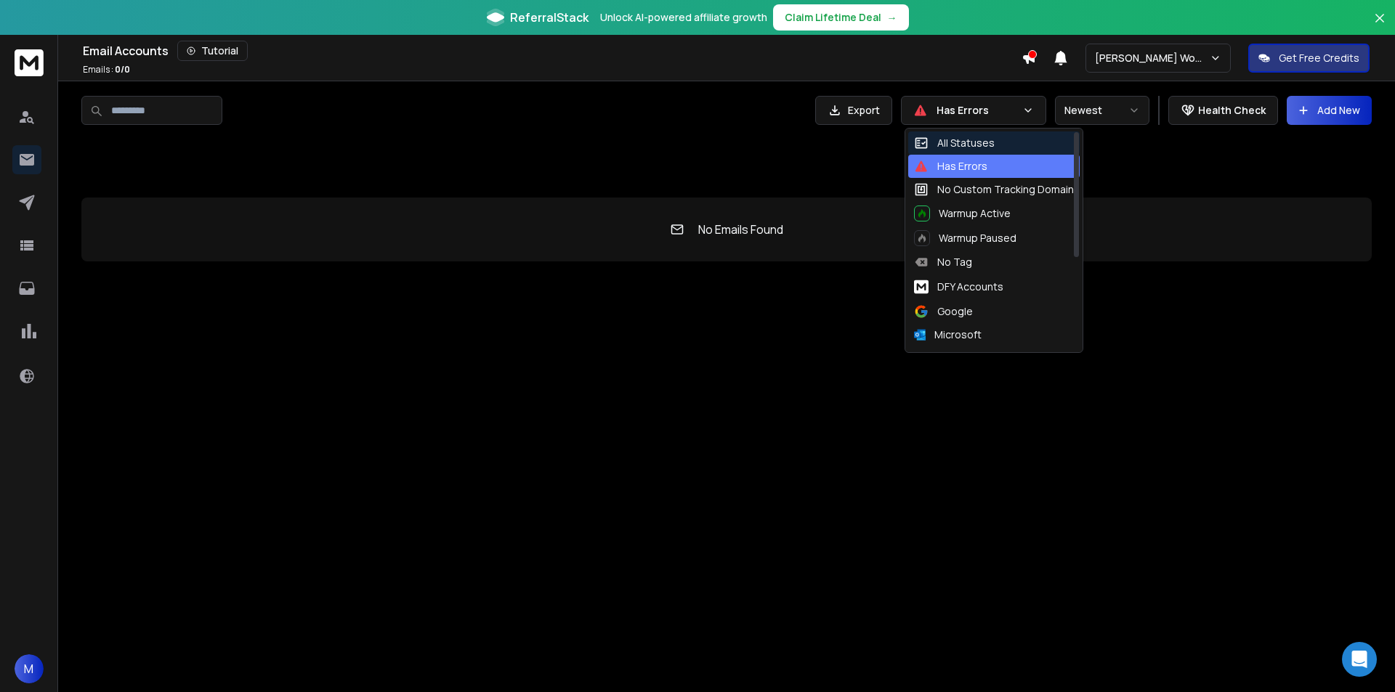
click at [973, 139] on div "All Statuses" at bounding box center [954, 143] width 81 height 15
